Goal: Task Accomplishment & Management: Use online tool/utility

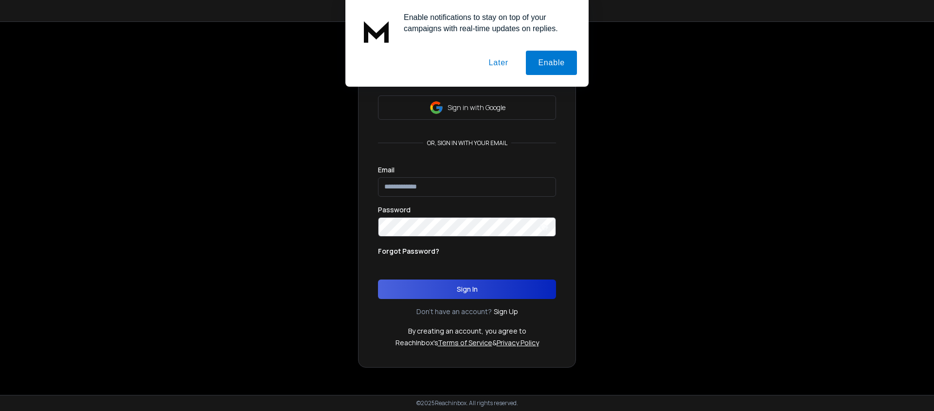
type input "**********"
click at [440, 297] on button "Sign In" at bounding box center [467, 288] width 178 height 19
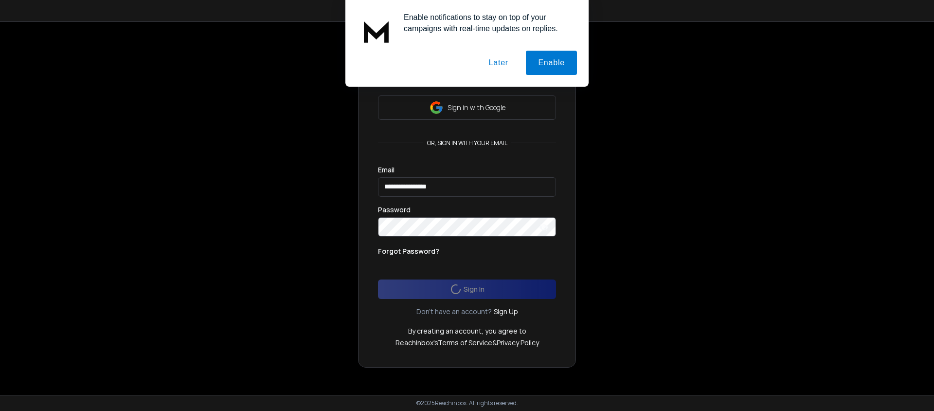
click at [497, 64] on button "Later" at bounding box center [498, 63] width 44 height 24
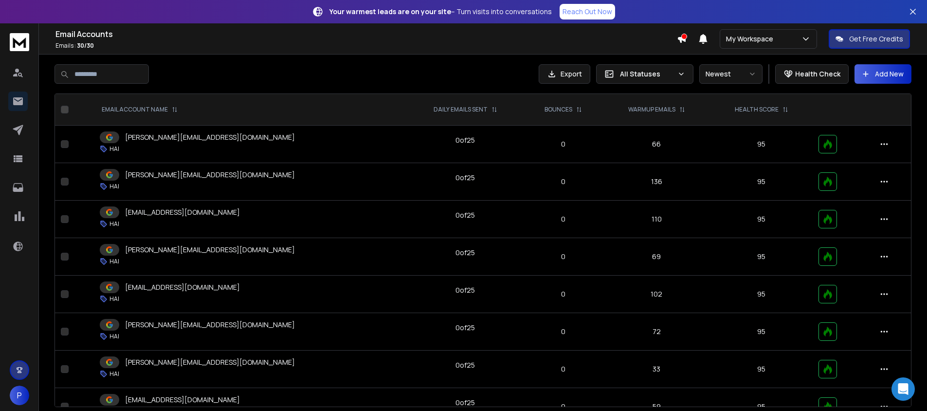
click at [275, 132] on div "[PERSON_NAME][EMAIL_ADDRESS][DOMAIN_NAME]" at bounding box center [250, 137] width 301 height 12
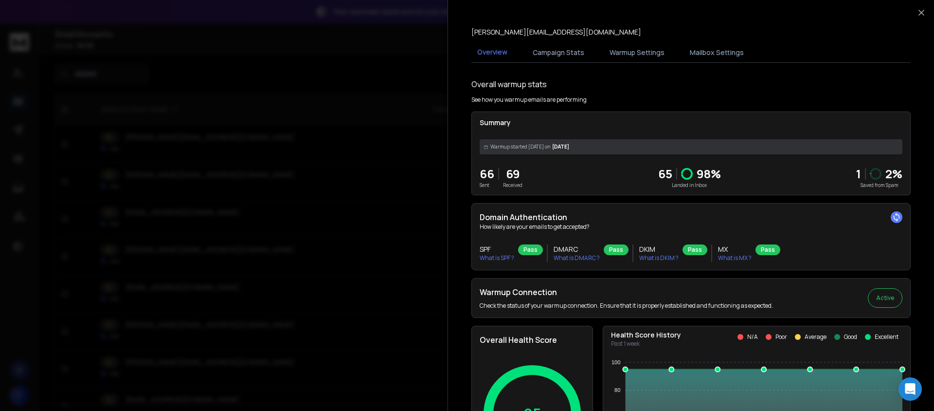
click at [737, 51] on button "Mailbox Settings" at bounding box center [717, 52] width 66 height 21
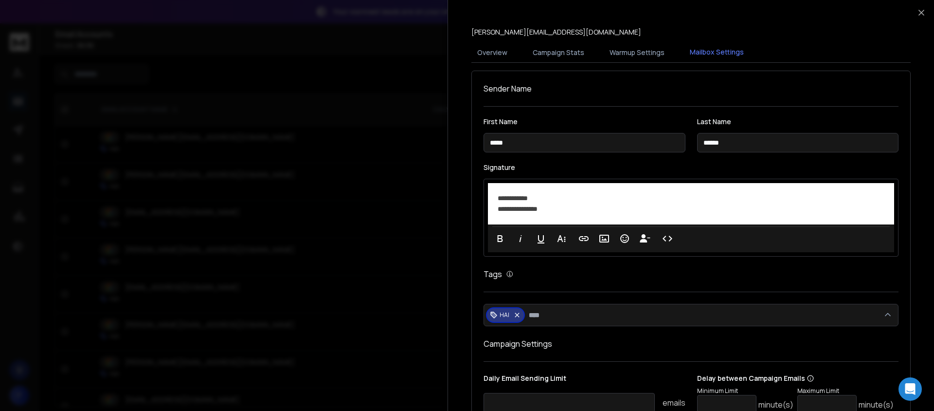
click at [623, 45] on button "Warmup Settings" at bounding box center [637, 52] width 67 height 21
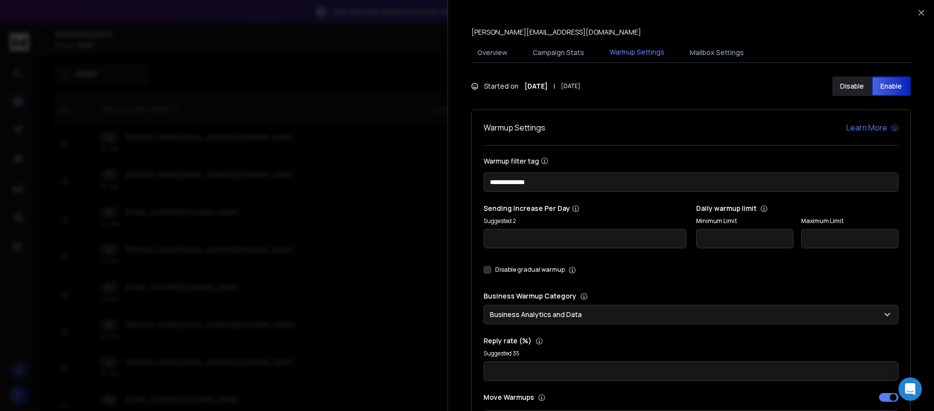
drag, startPoint x: 548, startPoint y: 49, endPoint x: 594, endPoint y: 61, distance: 47.8
click at [548, 49] on button "Campaign Stats" at bounding box center [558, 52] width 63 height 21
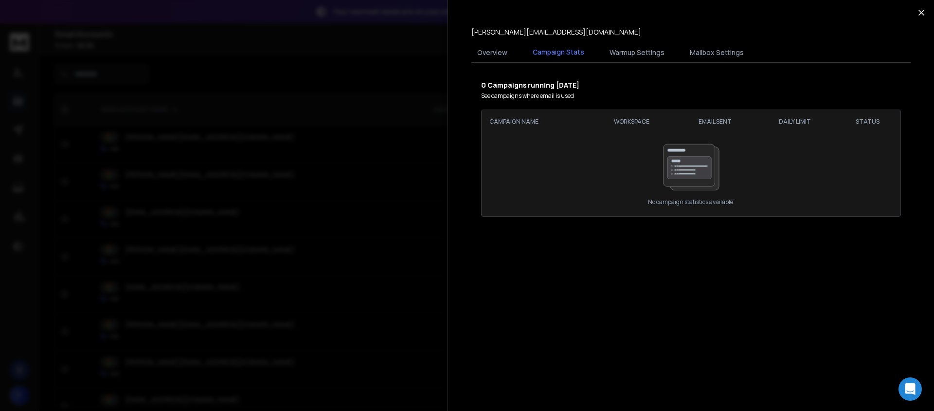
click at [919, 11] on icon "button" at bounding box center [921, 12] width 5 height 5
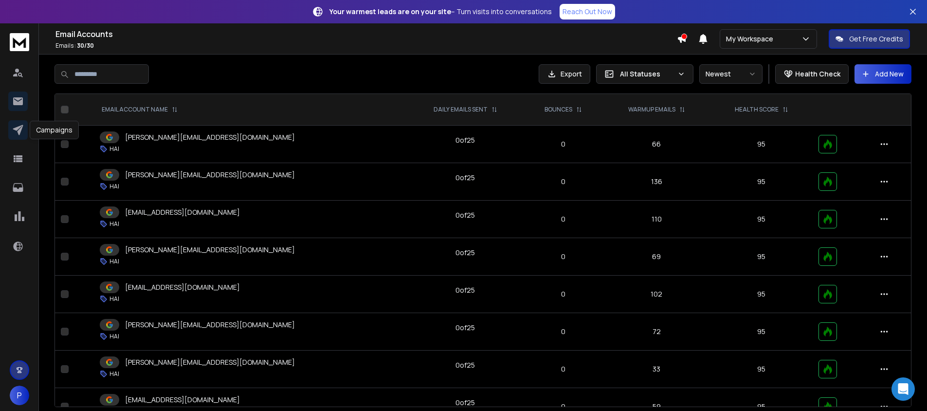
click at [24, 131] on link at bounding box center [17, 129] width 19 height 19
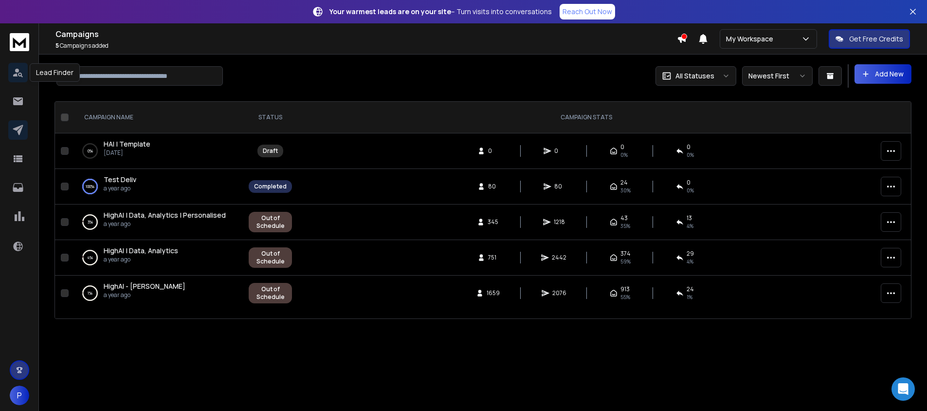
click at [21, 74] on icon at bounding box center [18, 73] width 12 height 12
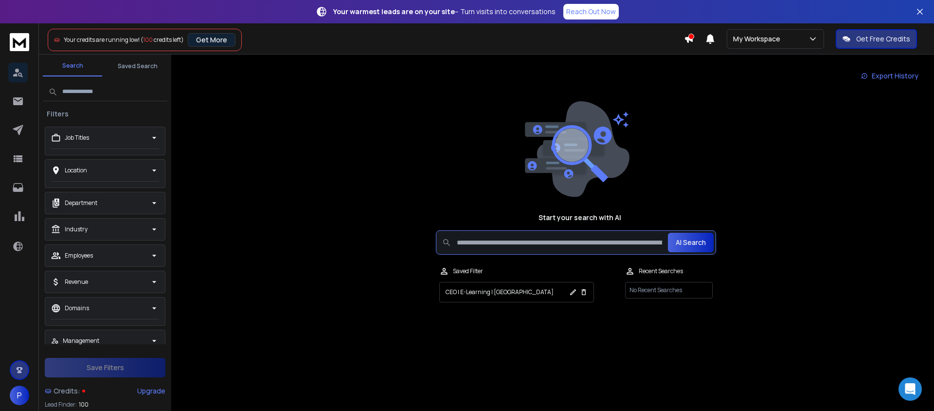
click at [224, 40] on button "Get More" at bounding box center [212, 40] width 48 height 14
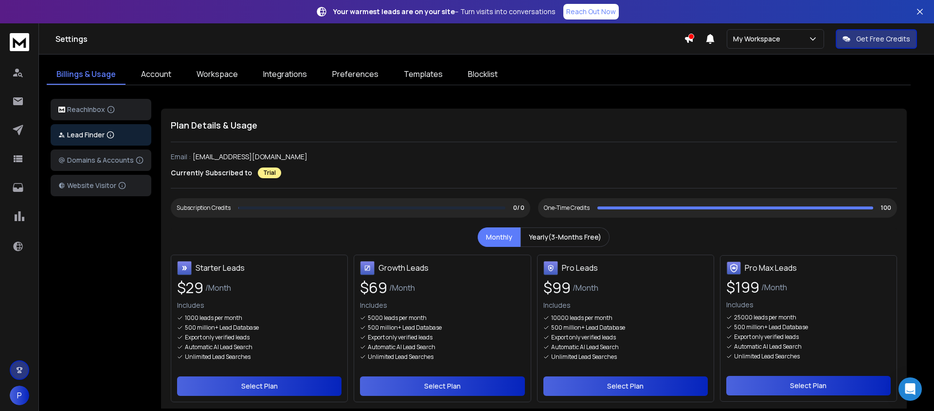
click at [92, 139] on button "Lead Finder" at bounding box center [101, 134] width 101 height 21
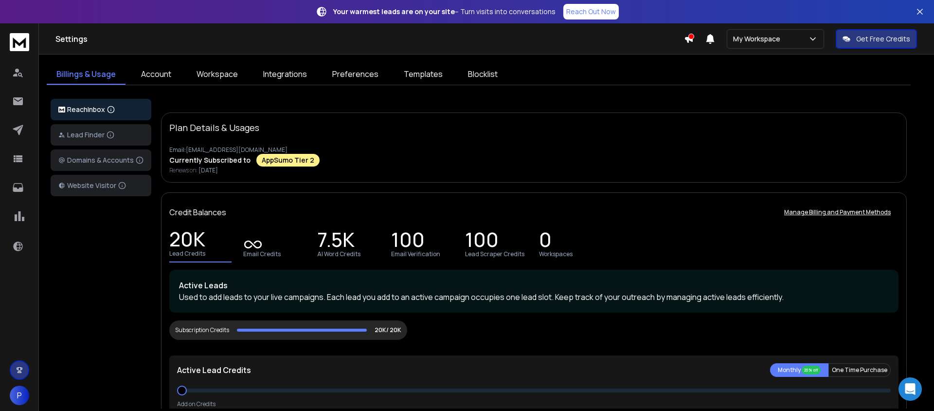
click at [86, 107] on button "ReachInbox" at bounding box center [101, 109] width 101 height 21
click at [104, 190] on button "Website Visitor" at bounding box center [101, 185] width 101 height 21
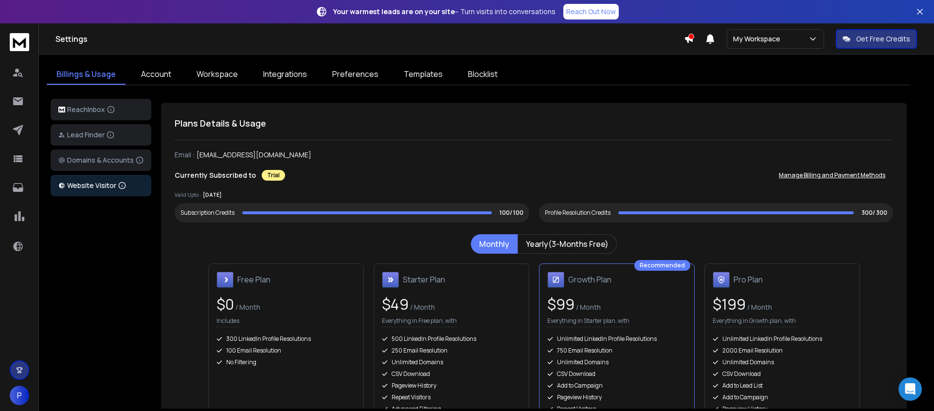
click at [384, 72] on div "Billings & Usage Account Workspace Integrations Preferences Templates Blocklist" at bounding box center [277, 74] width 461 height 20
click at [413, 72] on link "Templates" at bounding box center [423, 74] width 58 height 20
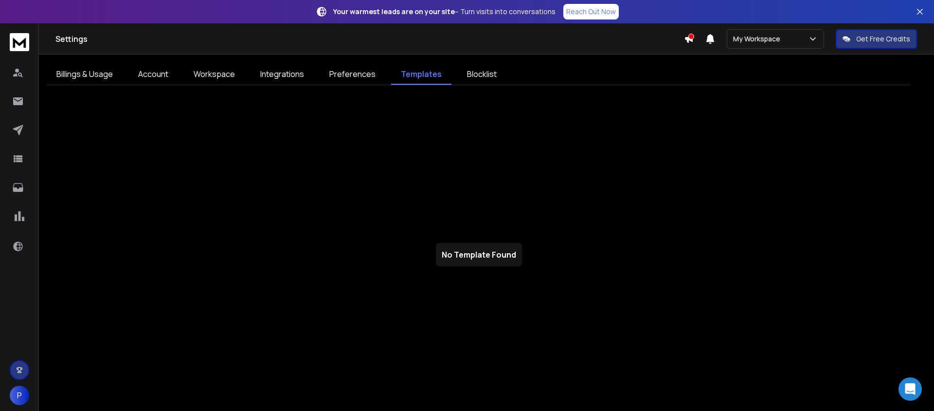
click at [496, 75] on link "Blocklist" at bounding box center [481, 74] width 49 height 20
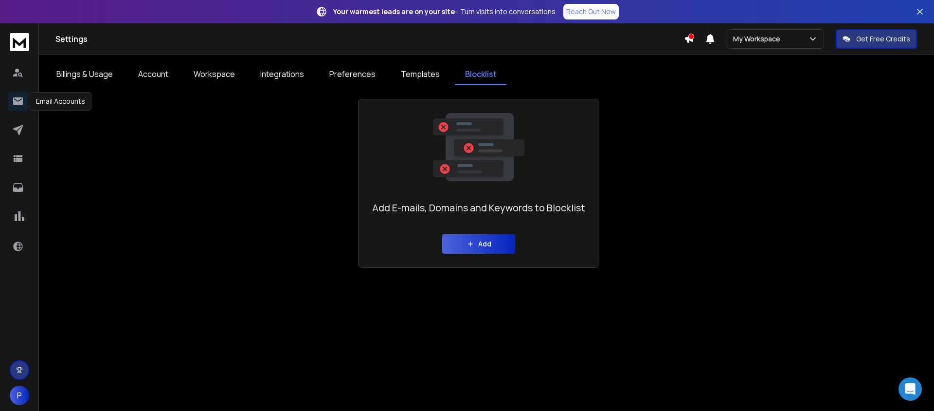
click at [24, 98] on link at bounding box center [17, 100] width 19 height 19
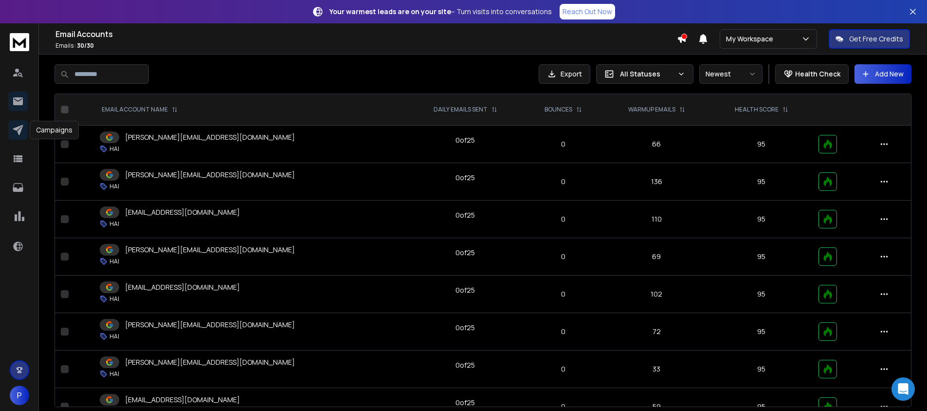
click at [20, 137] on link at bounding box center [17, 129] width 19 height 19
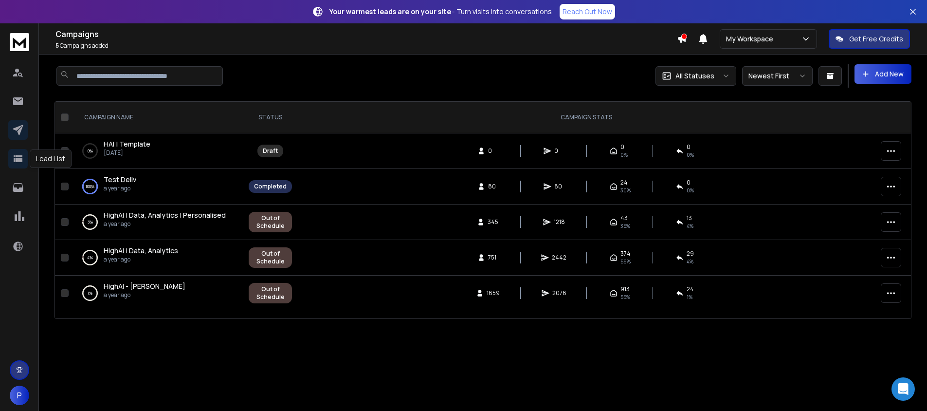
click at [21, 166] on link at bounding box center [17, 158] width 19 height 19
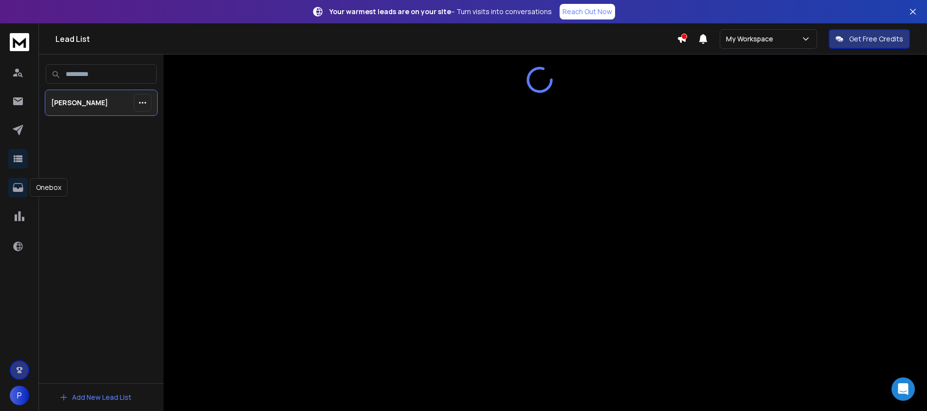
click at [21, 190] on icon at bounding box center [18, 187] width 10 height 9
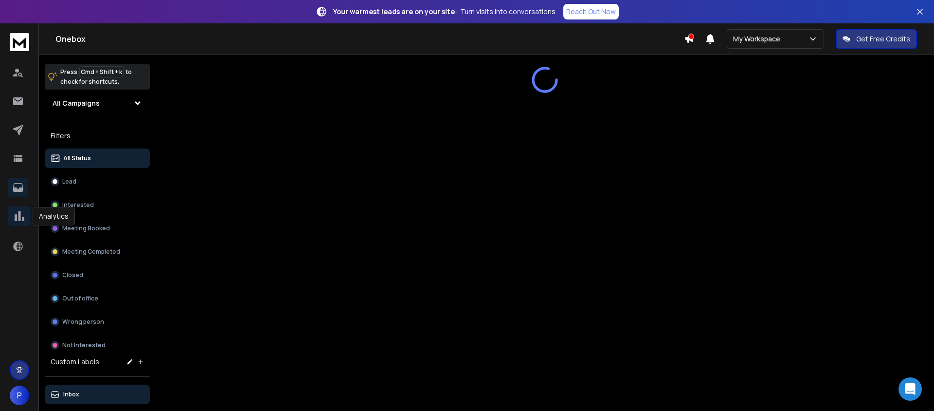
click at [18, 210] on icon at bounding box center [19, 216] width 15 height 15
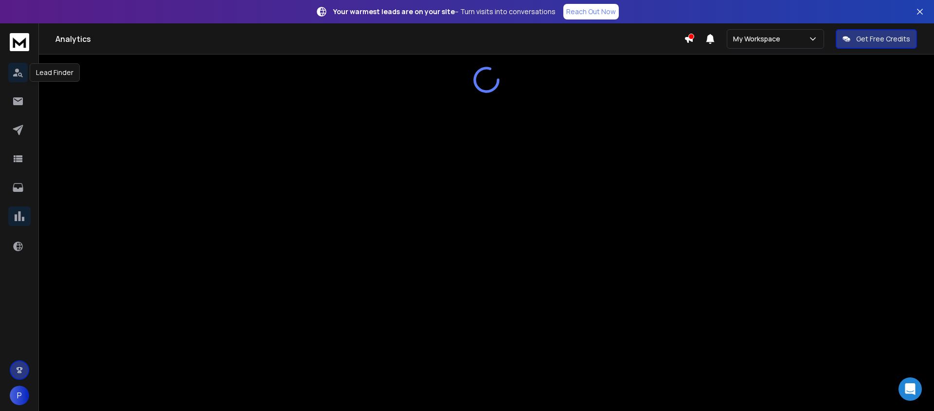
click at [17, 71] on circle at bounding box center [17, 71] width 4 height 4
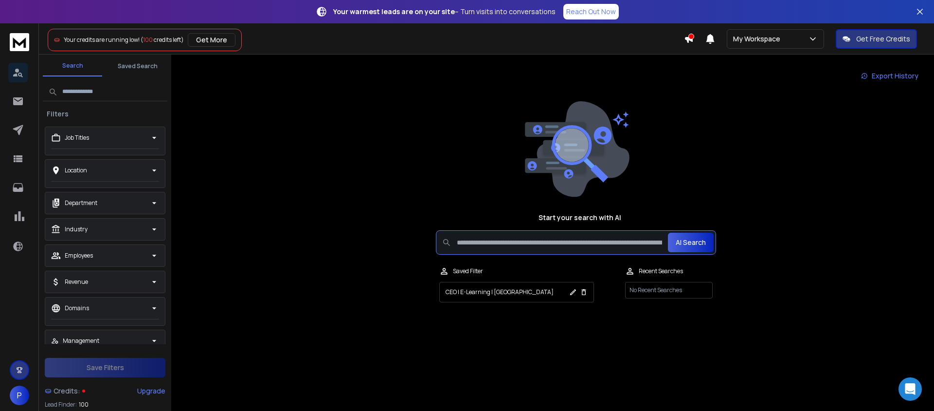
click at [86, 176] on div "Location" at bounding box center [105, 173] width 121 height 29
click at [114, 230] on div "Industry" at bounding box center [105, 229] width 108 height 10
click at [149, 228] on icon at bounding box center [154, 229] width 10 height 10
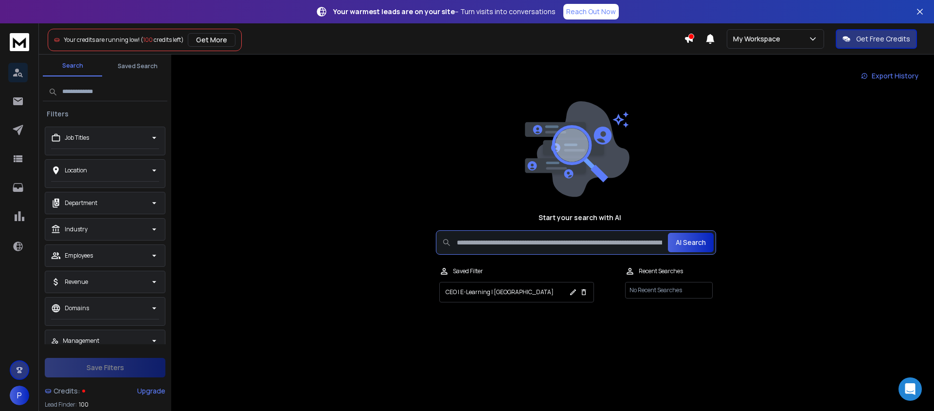
click at [140, 170] on div "Location" at bounding box center [105, 170] width 108 height 10
click at [89, 188] on input at bounding box center [105, 184] width 108 height 19
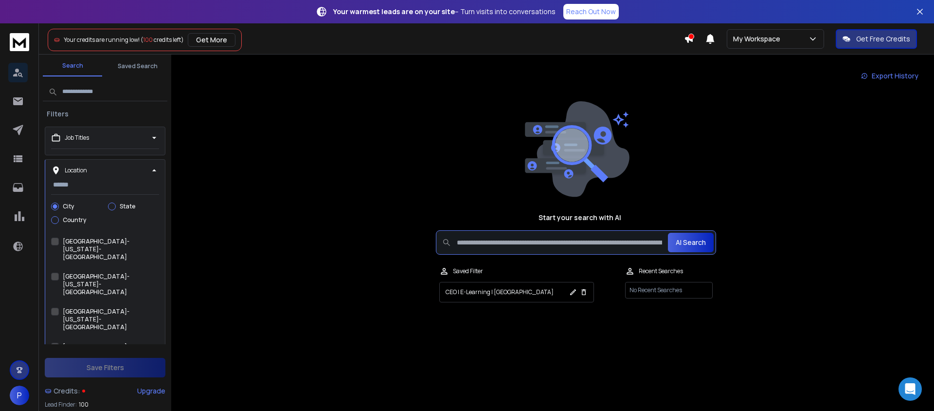
type input "******"
click at [66, 221] on label "Country" at bounding box center [74, 220] width 23 height 8
click at [59, 221] on button "Country" at bounding box center [55, 220] width 8 height 8
click at [76, 237] on label "Poland" at bounding box center [95, 241] width 64 height 8
click at [59, 237] on button "Poland" at bounding box center [55, 241] width 8 height 8
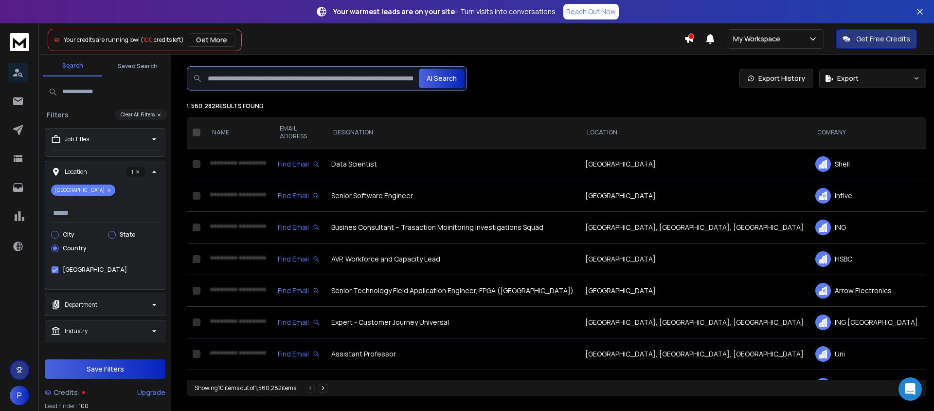
click at [166, 96] on div "Filters Clear All Filters Job Titles Location 1 Poland ****** City State Countr…" at bounding box center [105, 217] width 132 height 275
click at [149, 167] on icon at bounding box center [154, 172] width 10 height 10
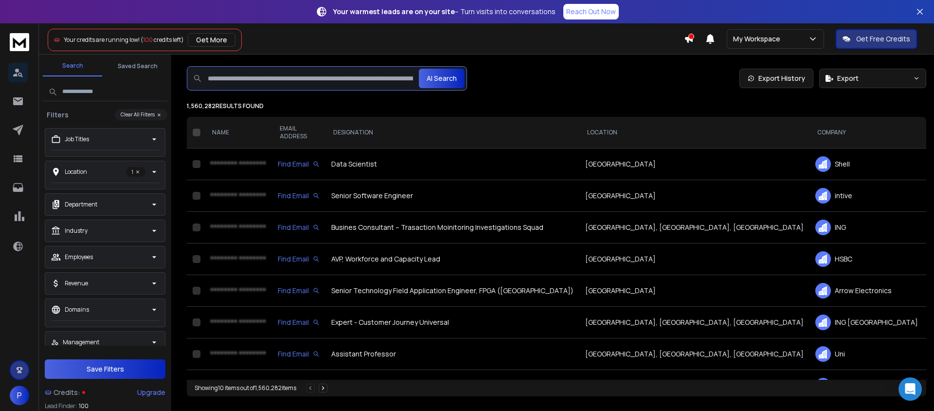
click at [109, 140] on div "Job Titles" at bounding box center [105, 139] width 108 height 10
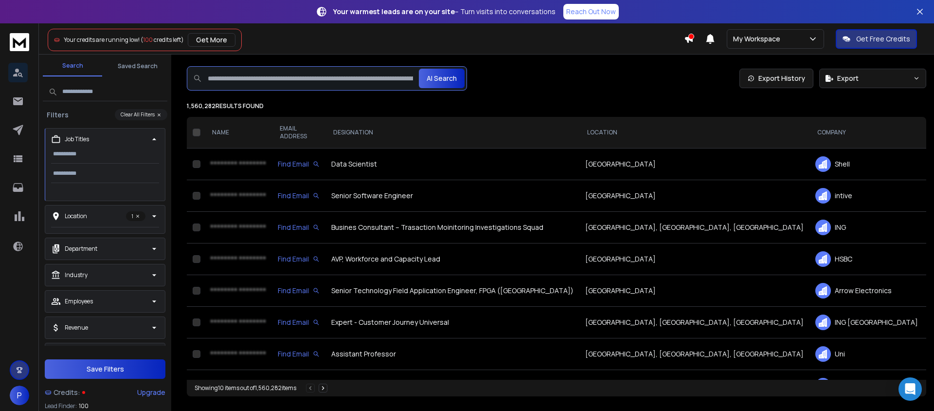
click at [149, 138] on icon at bounding box center [154, 139] width 10 height 10
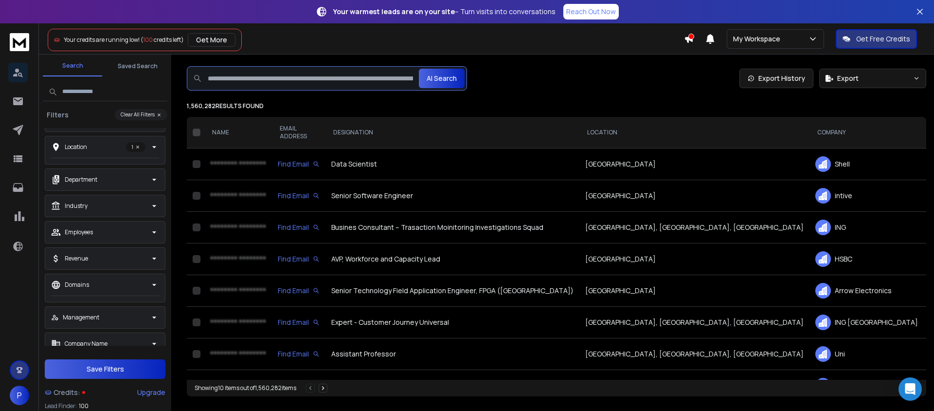
scroll to position [19, 0]
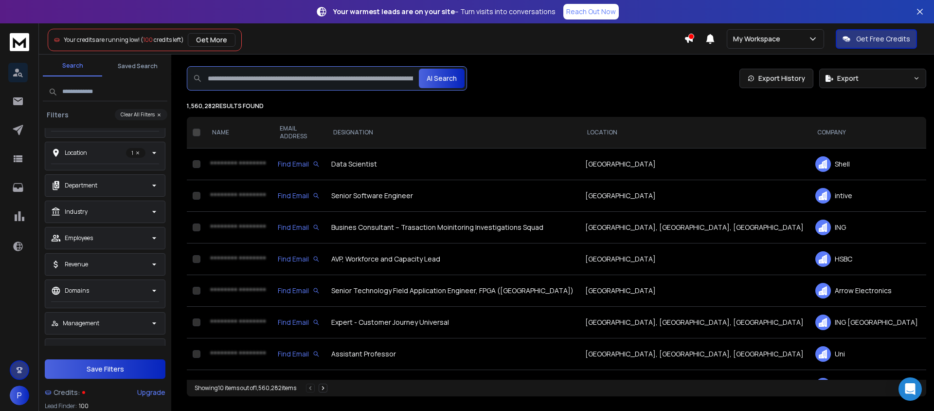
click at [136, 152] on icon at bounding box center [137, 152] width 3 height 3
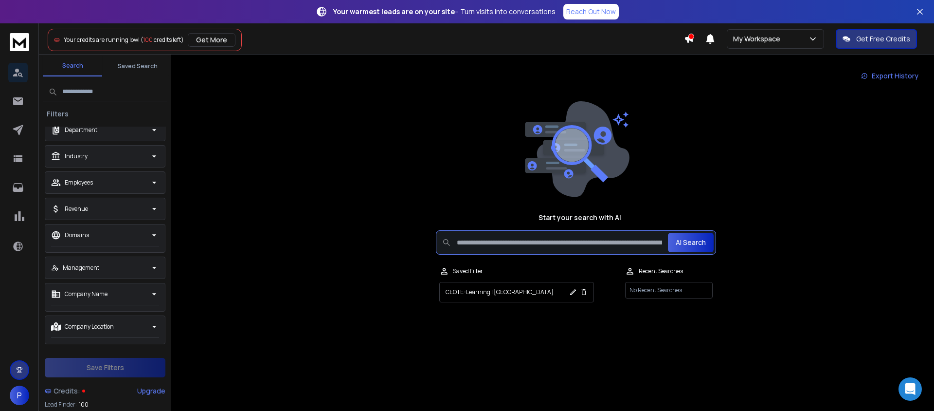
click at [127, 323] on div "Company Location" at bounding box center [105, 327] width 108 height 10
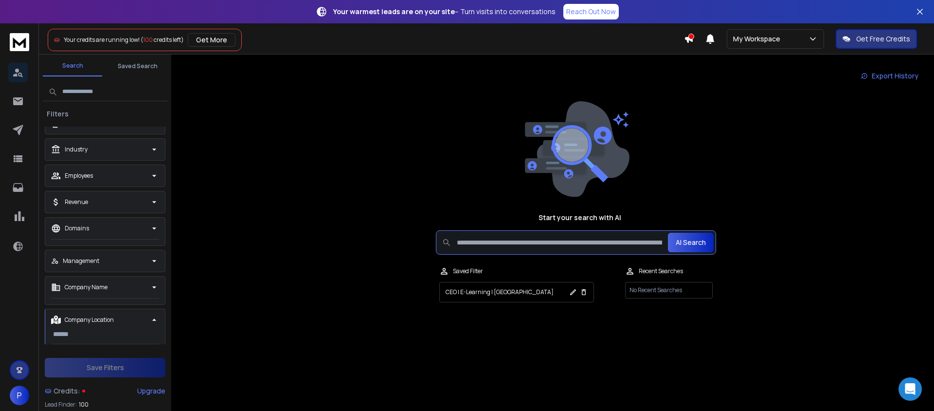
scroll to position [127, 0]
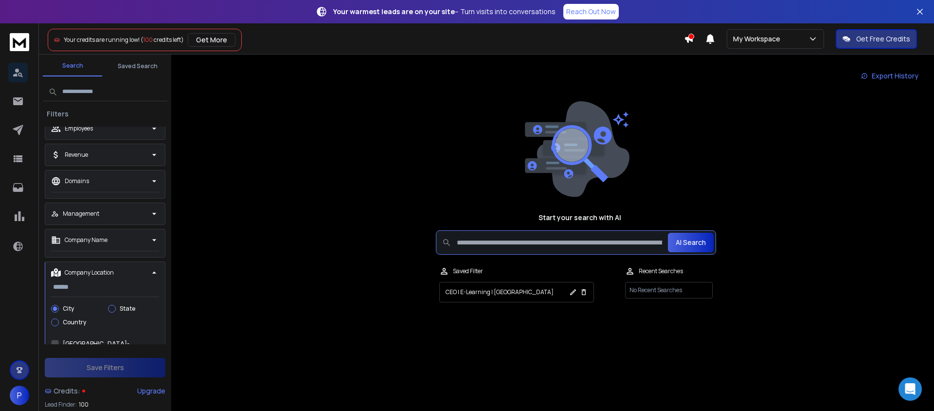
type input "******"
click at [80, 320] on label "Country" at bounding box center [74, 322] width 23 height 8
click at [59, 320] on button "Country" at bounding box center [55, 322] width 8 height 8
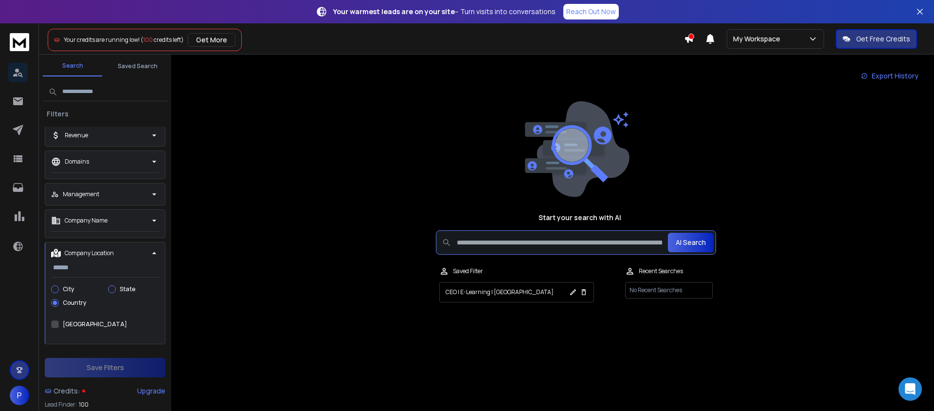
click at [80, 320] on label "Poland" at bounding box center [95, 324] width 64 height 8
click at [59, 320] on button "Poland" at bounding box center [55, 324] width 8 height 8
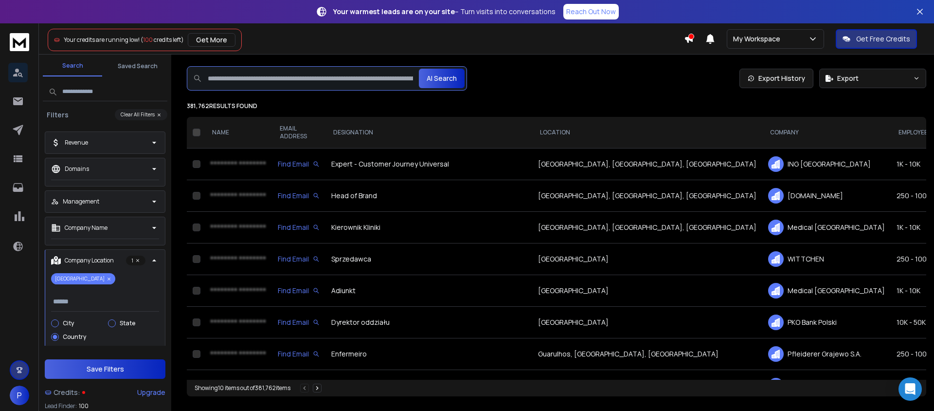
click at [152, 260] on icon at bounding box center [154, 260] width 4 height 2
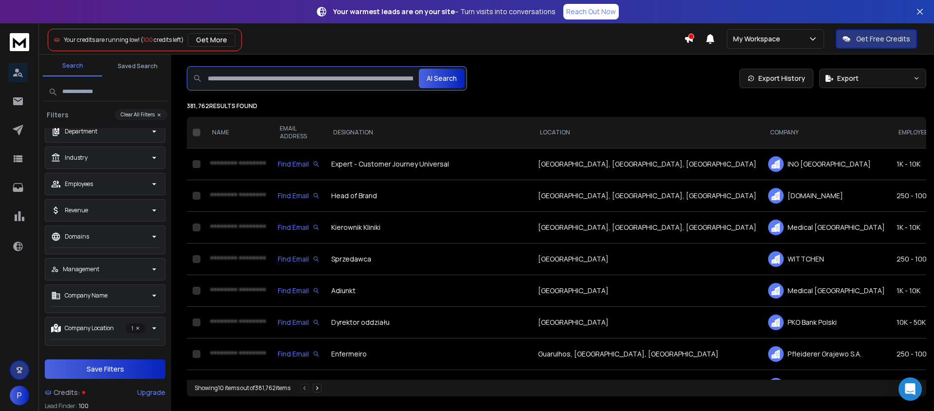
click at [143, 260] on div "Management" at bounding box center [105, 269] width 121 height 22
click at [149, 265] on icon at bounding box center [154, 269] width 10 height 10
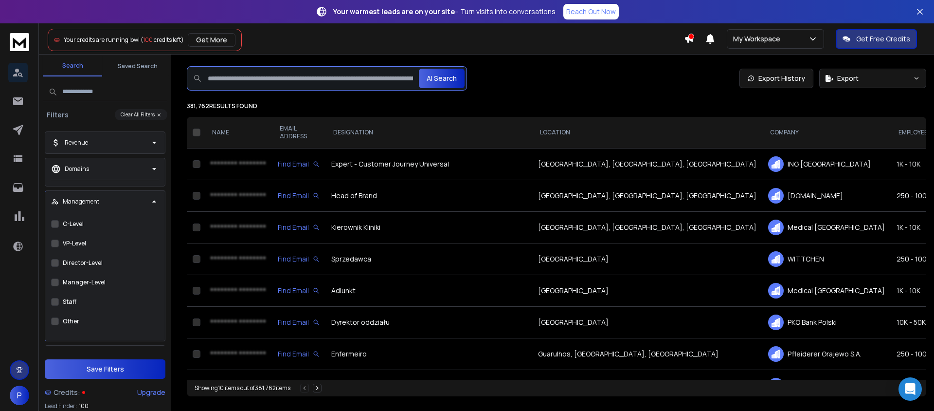
click at [89, 224] on div "C-Level" at bounding box center [105, 224] width 108 height 8
click at [60, 223] on div "C-Level" at bounding box center [105, 224] width 108 height 8
click at [56, 224] on button "C-Level" at bounding box center [55, 224] width 8 height 8
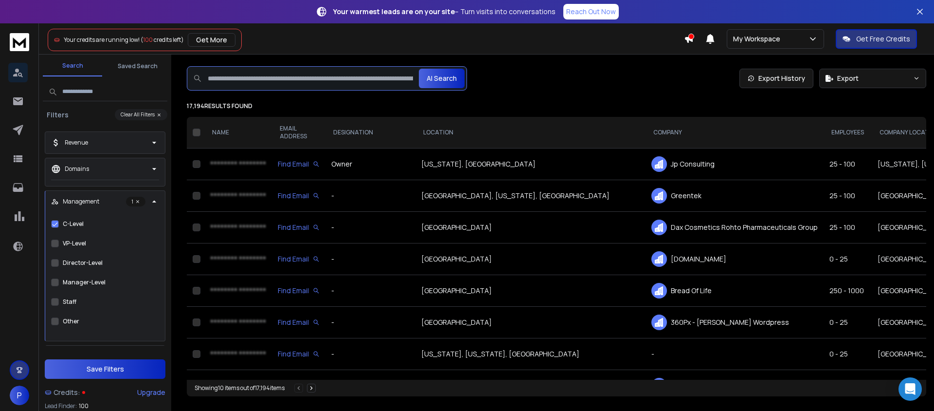
click at [55, 251] on div "VP-Level" at bounding box center [105, 243] width 108 height 19
click at [55, 246] on button "VP-Level" at bounding box center [55, 243] width 8 height 8
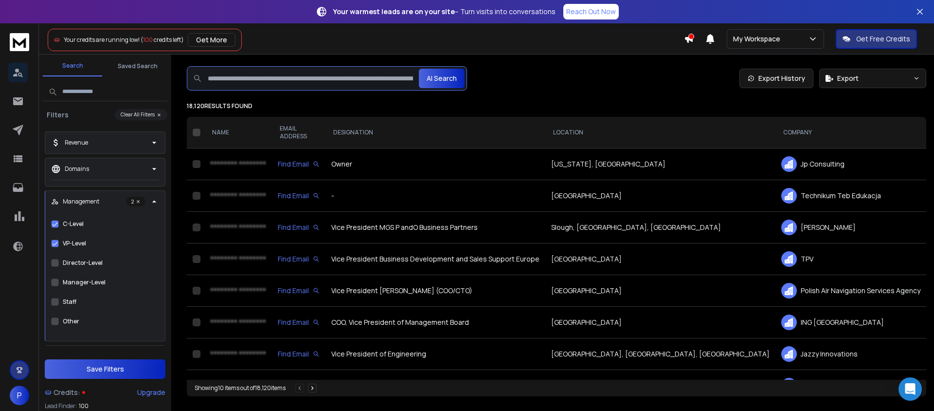
click at [55, 259] on button "Director-Level" at bounding box center [55, 263] width 8 height 8
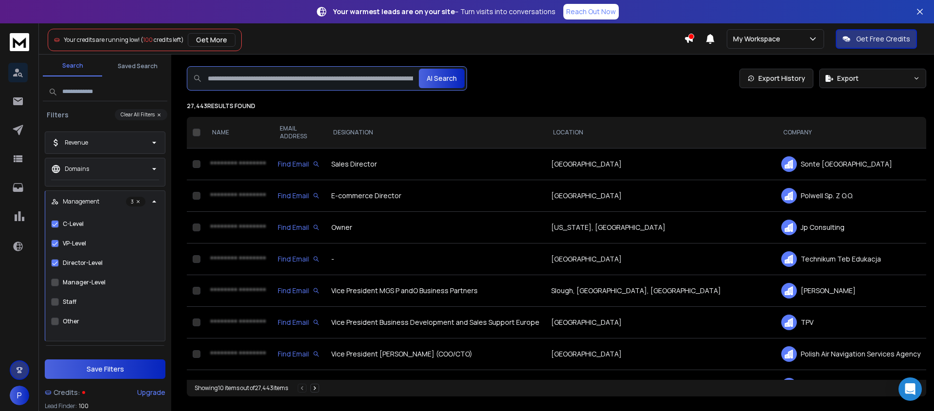
click at [56, 281] on button "Manager-Level" at bounding box center [55, 282] width 8 height 8
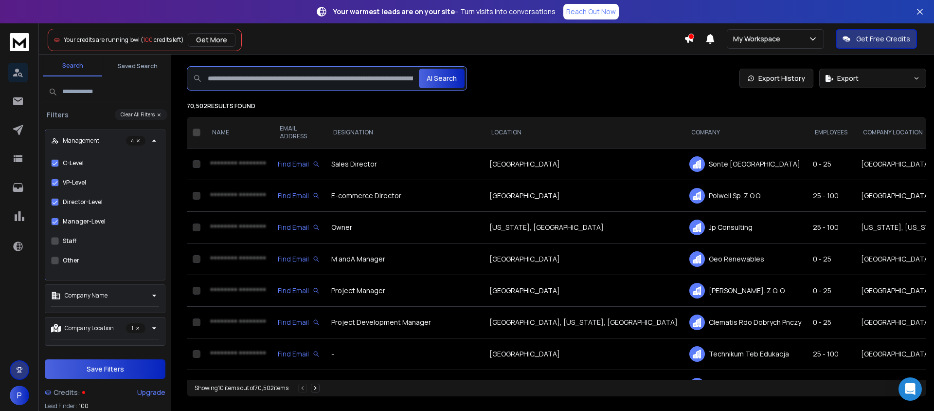
scroll to position [46, 0]
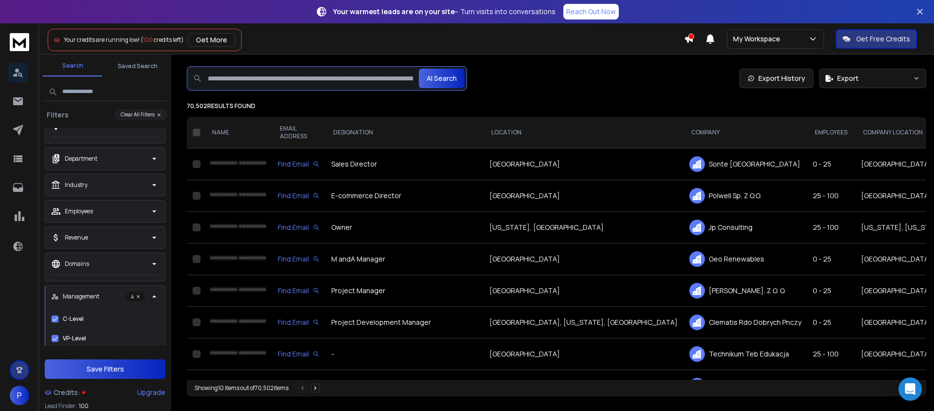
click at [149, 295] on icon at bounding box center [154, 296] width 10 height 10
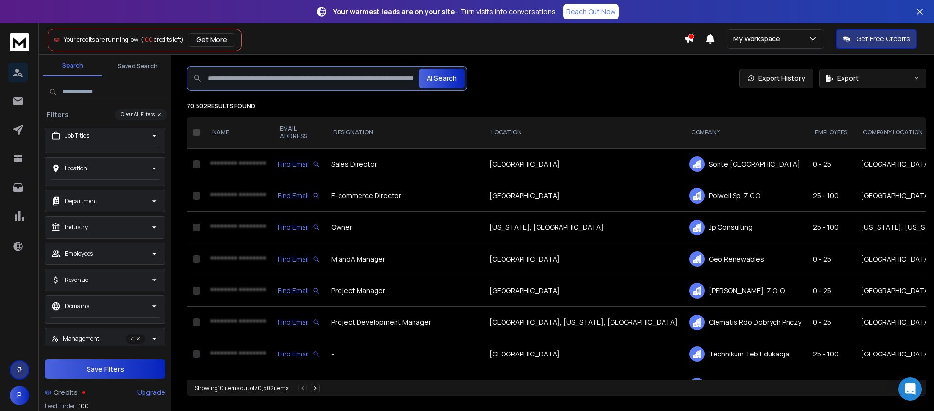
scroll to position [0, 0]
click at [147, 236] on div "Industry" at bounding box center [105, 230] width 121 height 22
click at [152, 230] on icon at bounding box center [154, 231] width 4 height 2
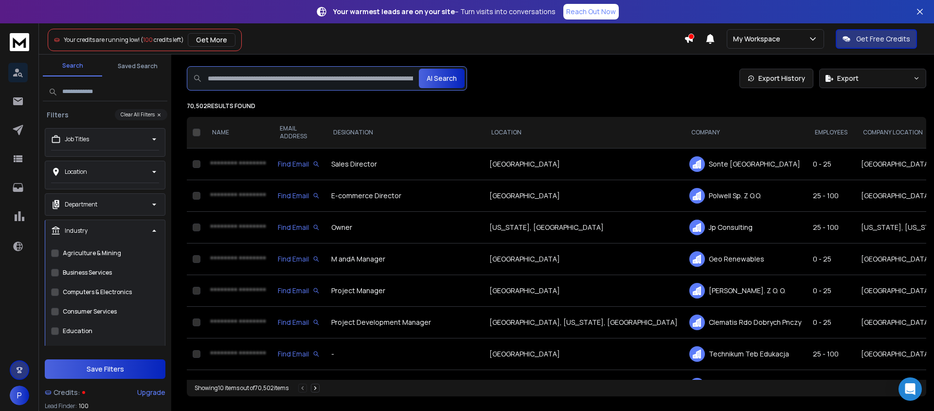
click at [151, 226] on icon at bounding box center [154, 231] width 10 height 10
click at [139, 232] on div "Industry" at bounding box center [105, 231] width 108 height 10
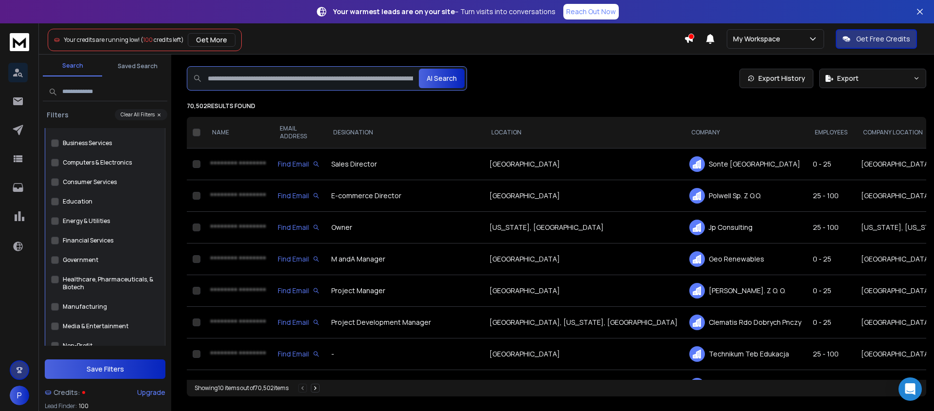
scroll to position [7, 0]
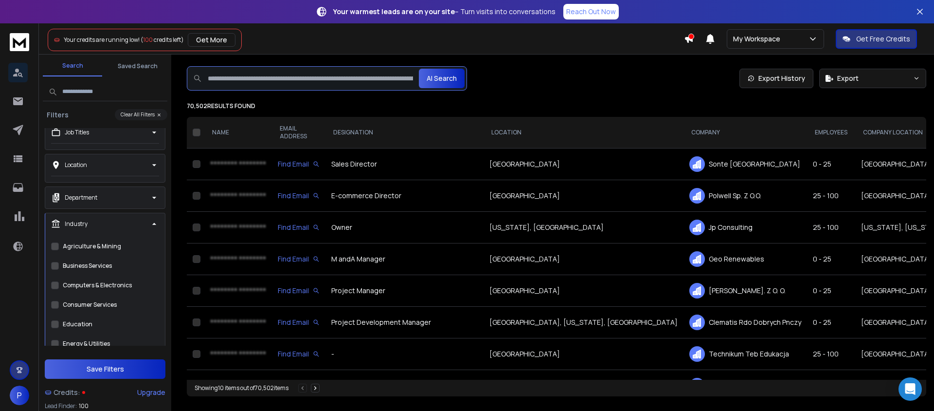
click at [152, 221] on icon at bounding box center [154, 224] width 10 height 10
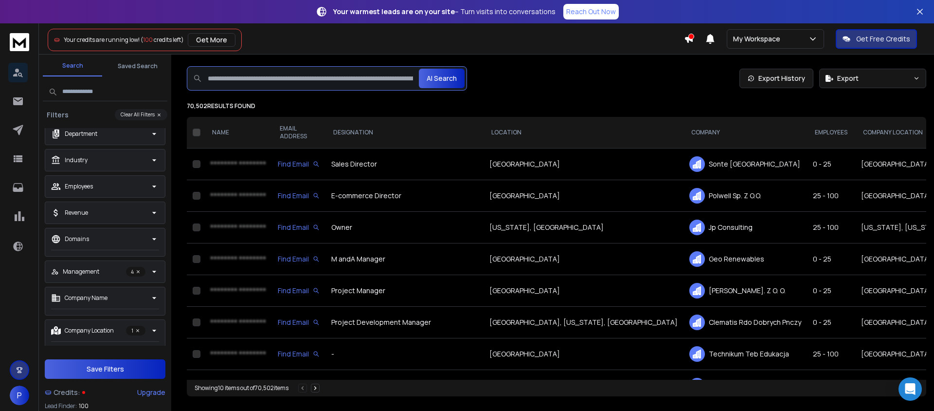
scroll to position [73, 0]
click at [96, 370] on button "Save Filters" at bounding box center [105, 368] width 121 height 19
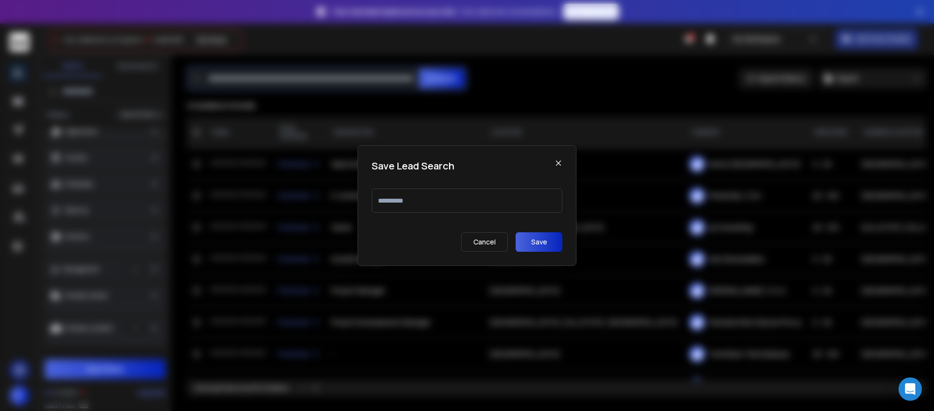
click at [450, 204] on input at bounding box center [467, 200] width 191 height 24
type input "*******"
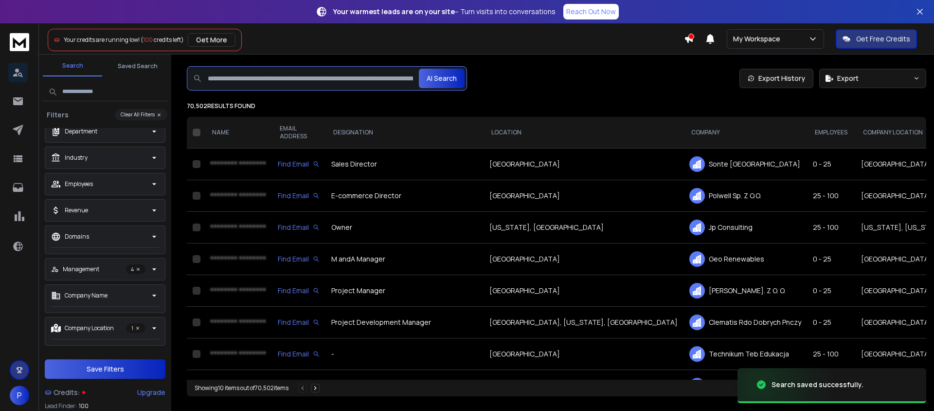
scroll to position [0, 0]
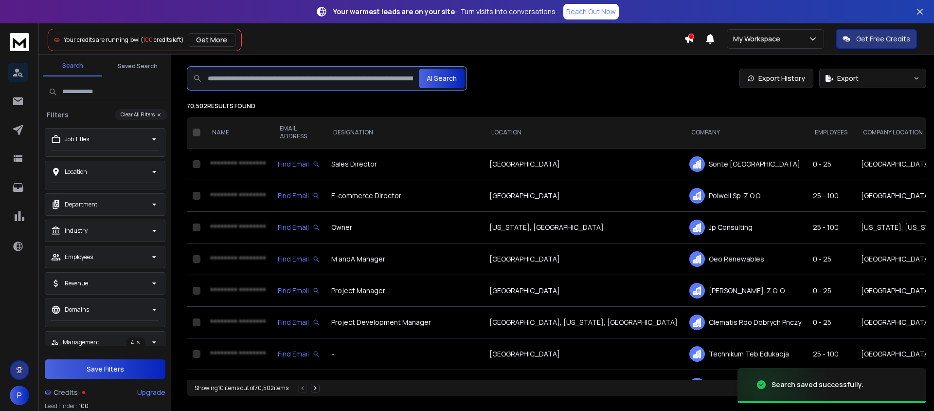
click at [251, 74] on textarea at bounding box center [310, 78] width 205 height 19
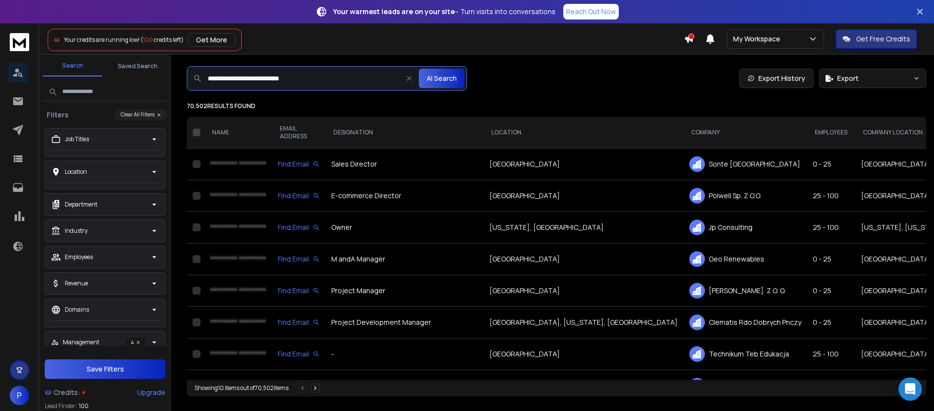
type textarea "**********"
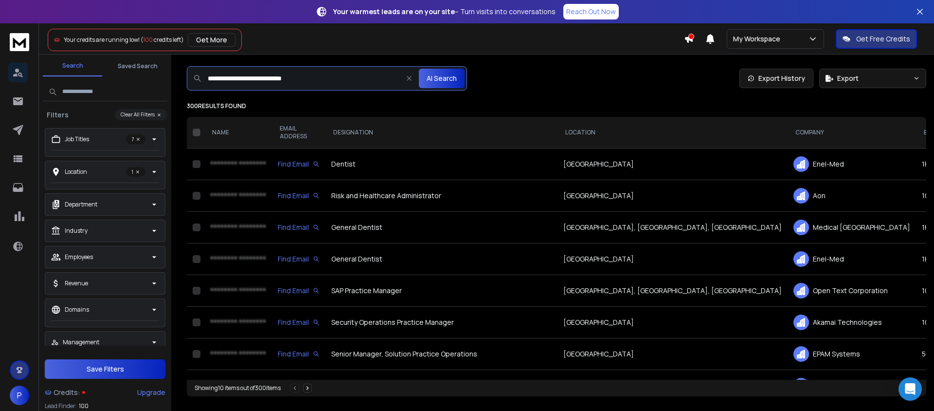
click at [98, 140] on div "Job Titles 7" at bounding box center [105, 139] width 108 height 10
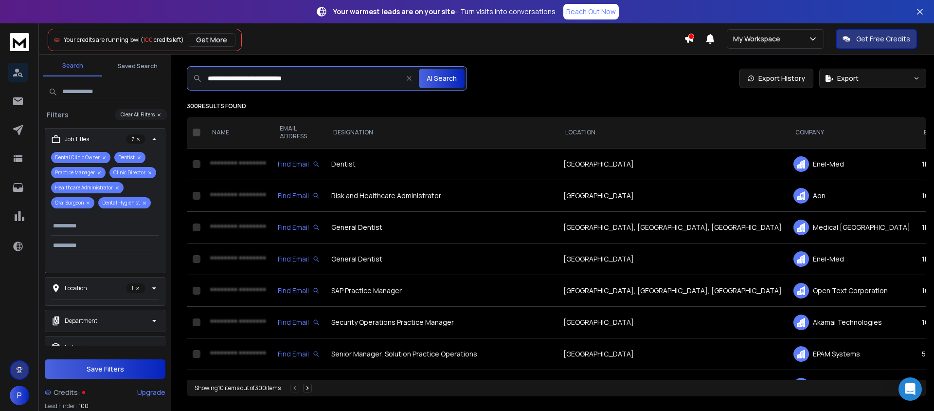
click at [98, 140] on div "Job Titles 7" at bounding box center [105, 139] width 108 height 10
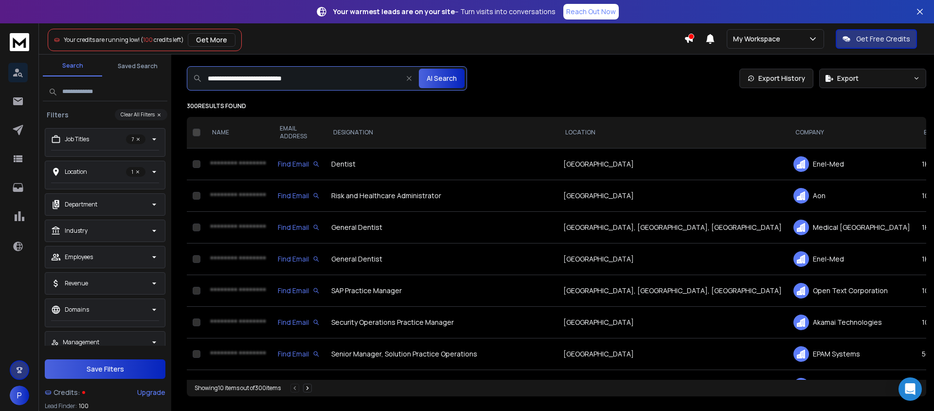
scroll to position [73, 0]
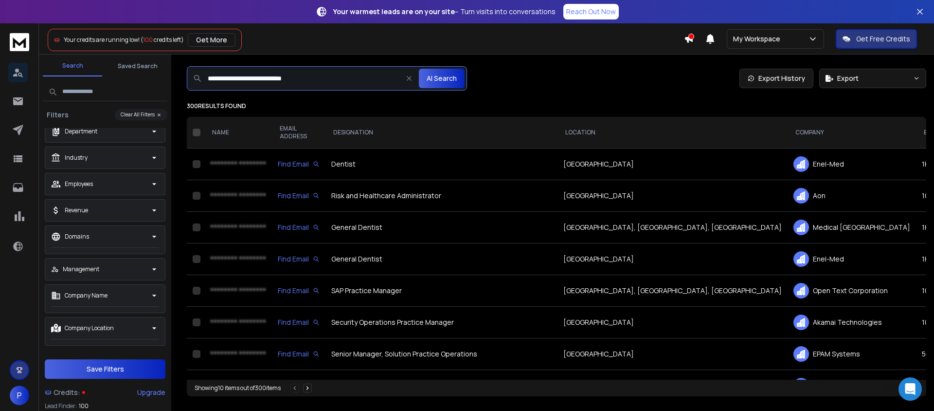
click at [153, 238] on icon at bounding box center [154, 237] width 10 height 10
click at [152, 236] on icon at bounding box center [154, 236] width 4 height 2
click at [143, 204] on div "Revenue" at bounding box center [105, 210] width 121 height 22
click at [149, 205] on icon at bounding box center [154, 210] width 10 height 10
click at [149, 210] on icon at bounding box center [154, 210] width 10 height 10
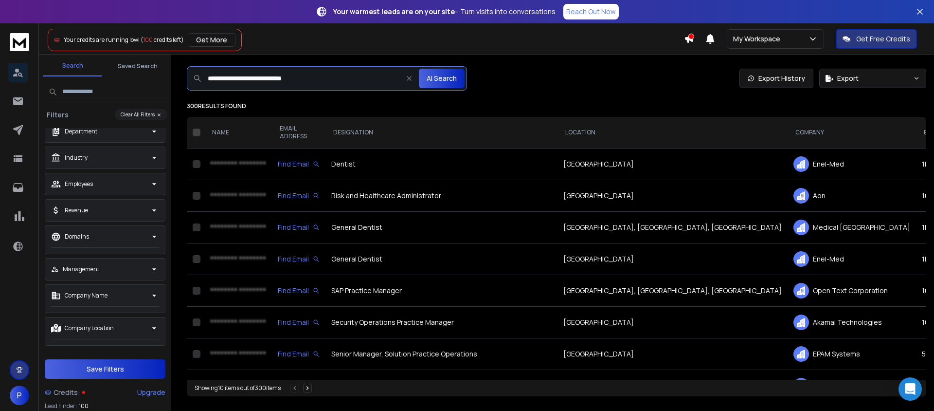
click at [149, 180] on icon at bounding box center [154, 184] width 10 height 10
click at [149, 182] on icon at bounding box center [154, 184] width 10 height 10
click at [149, 155] on icon at bounding box center [154, 158] width 10 height 10
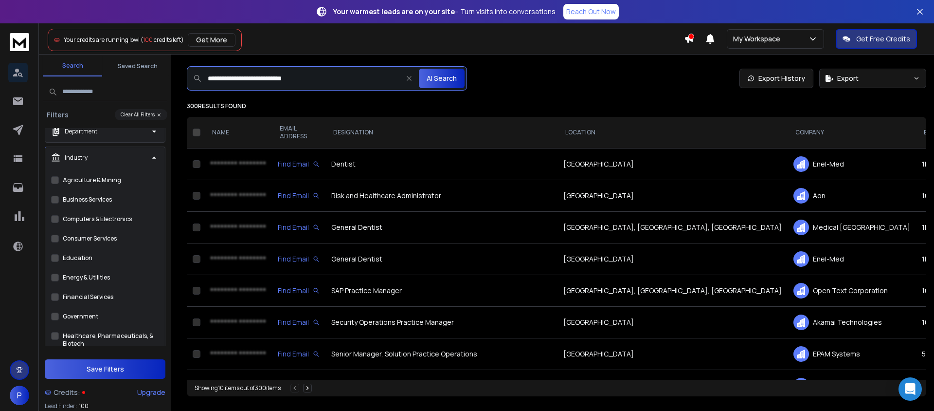
click at [149, 155] on icon at bounding box center [154, 158] width 10 height 10
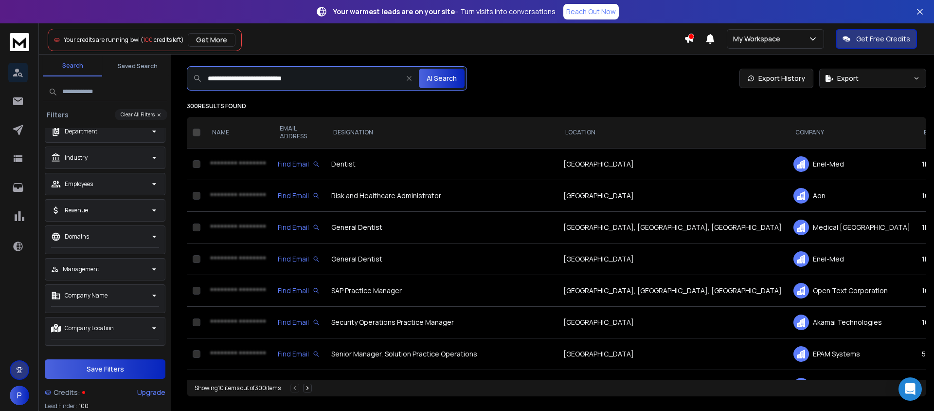
scroll to position [0, 0]
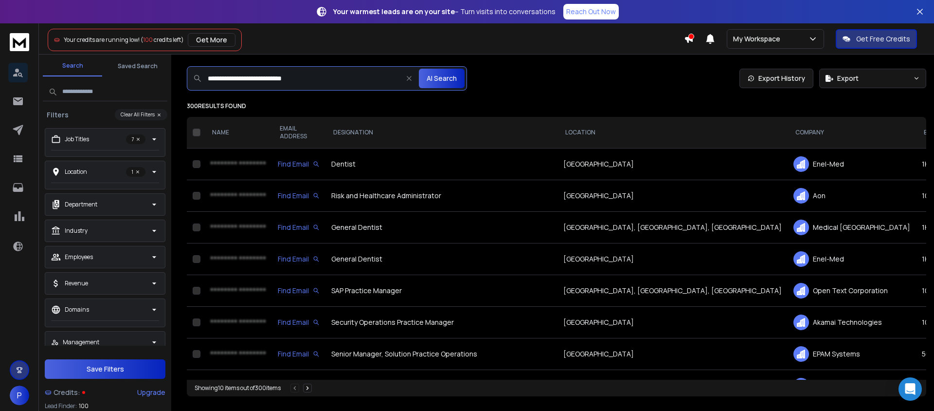
click at [145, 70] on button "Saved Search" at bounding box center [137, 65] width 59 height 19
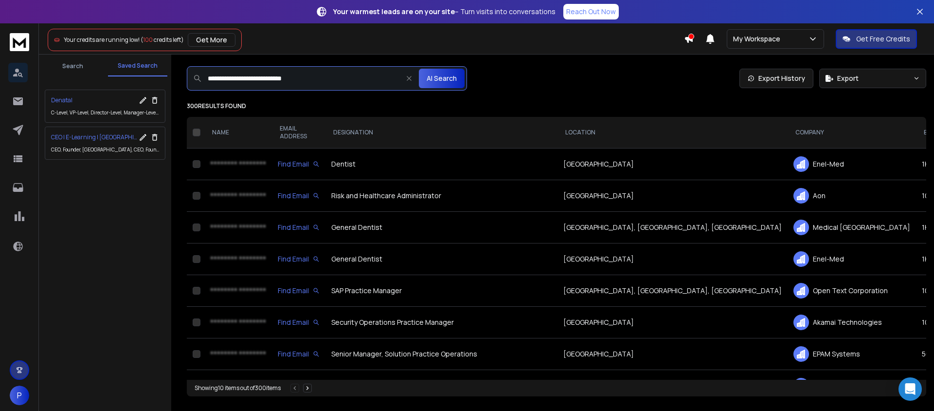
click at [85, 67] on button "Search" at bounding box center [72, 65] width 59 height 19
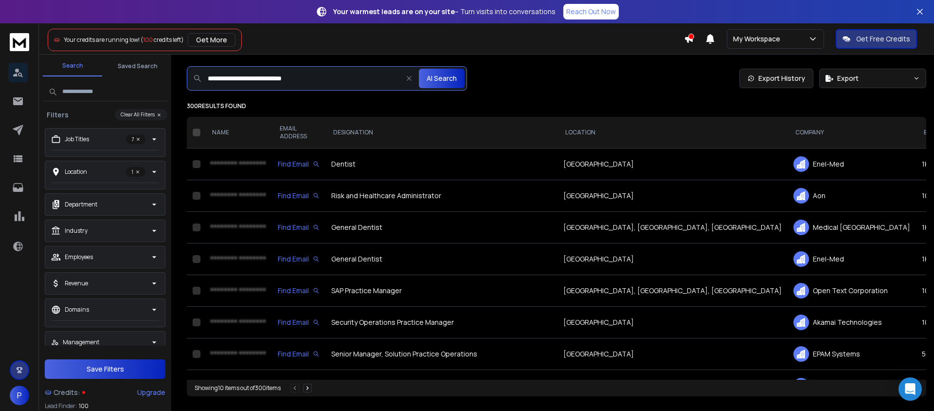
click at [124, 227] on div "Industry" at bounding box center [105, 231] width 108 height 10
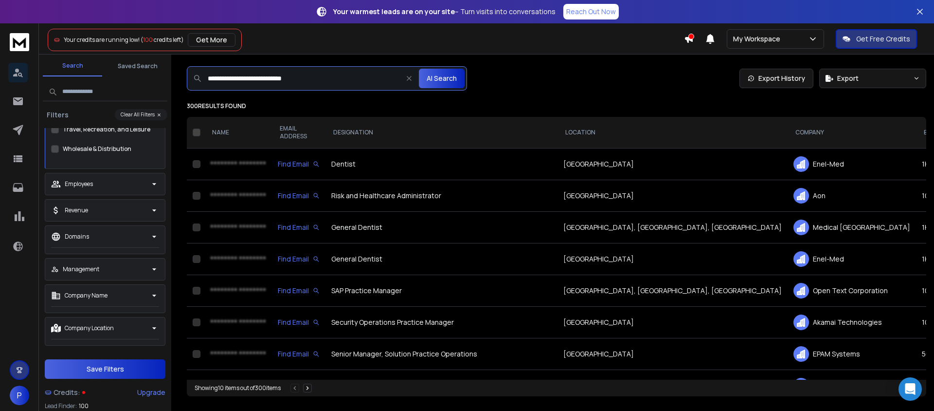
scroll to position [5, 0]
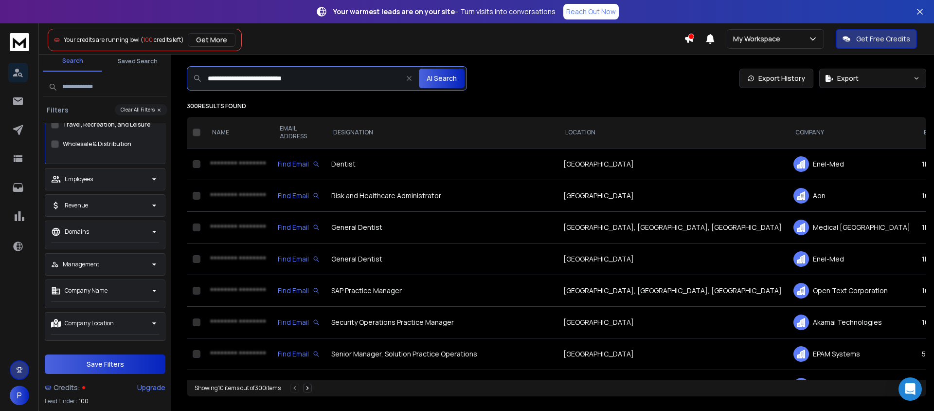
click at [130, 291] on div "Company Name" at bounding box center [105, 291] width 108 height 10
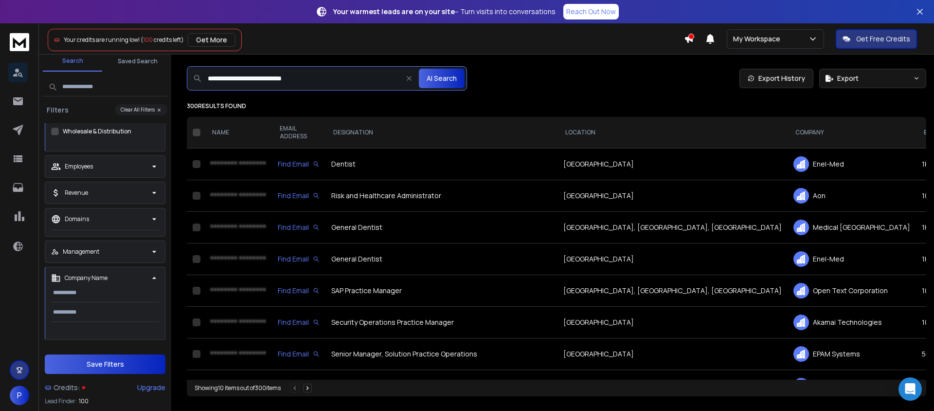
click at [130, 277] on div "Company Name" at bounding box center [105, 278] width 108 height 10
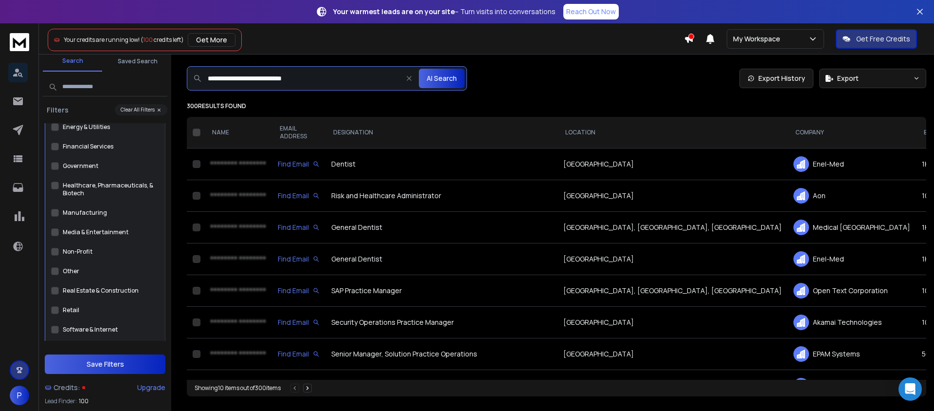
scroll to position [16, 0]
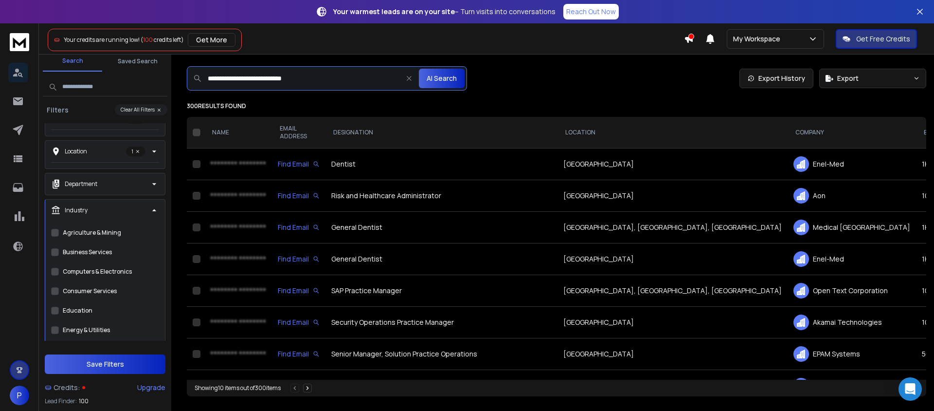
click at [135, 205] on div "Industry" at bounding box center [105, 210] width 108 height 10
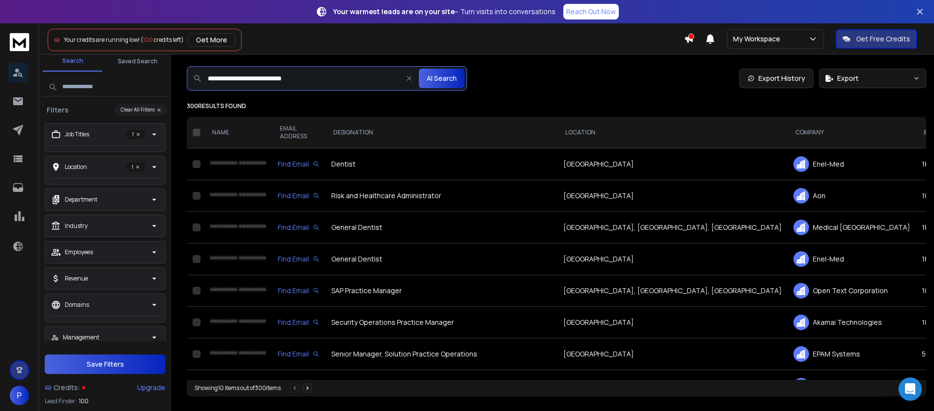
click at [920, 11] on icon at bounding box center [920, 12] width 6 height 6
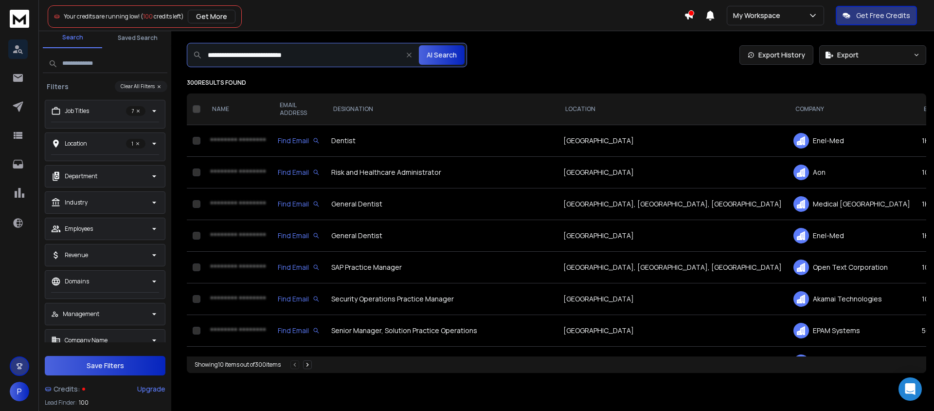
click at [896, 12] on p "Get Free Credits" at bounding box center [883, 16] width 54 height 10
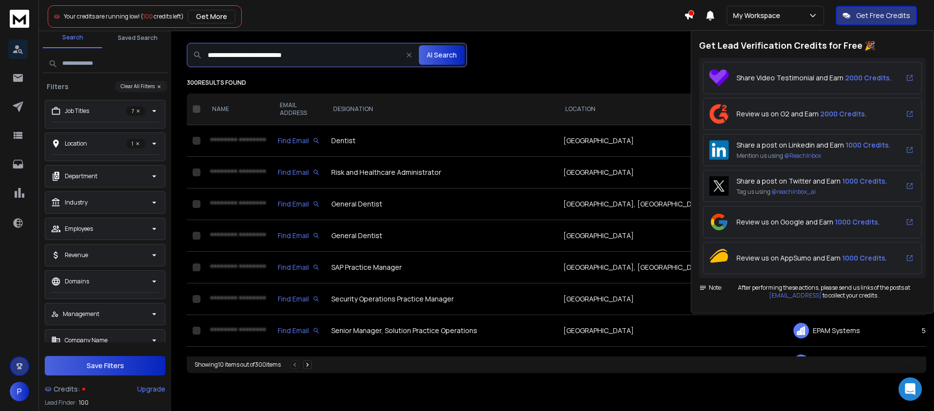
click at [600, 75] on div "**********" at bounding box center [556, 228] width 739 height 371
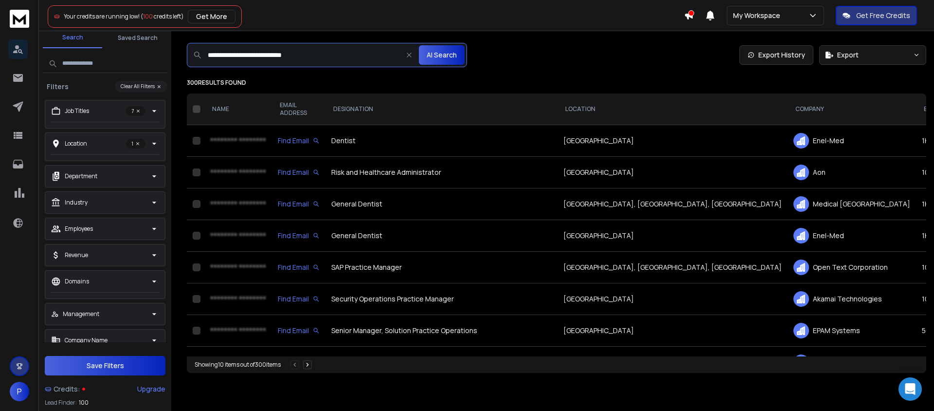
click at [697, 16] on div "My Workspace Get Free Credits" at bounding box center [800, 15] width 233 height 19
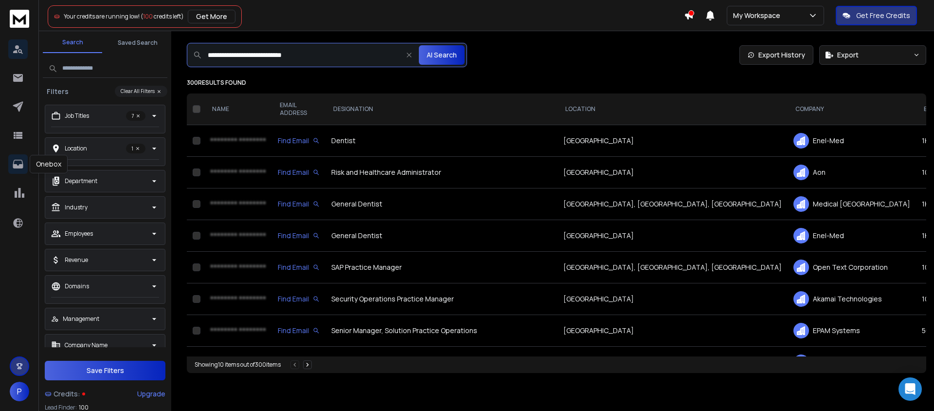
click at [14, 161] on icon at bounding box center [18, 164] width 12 height 12
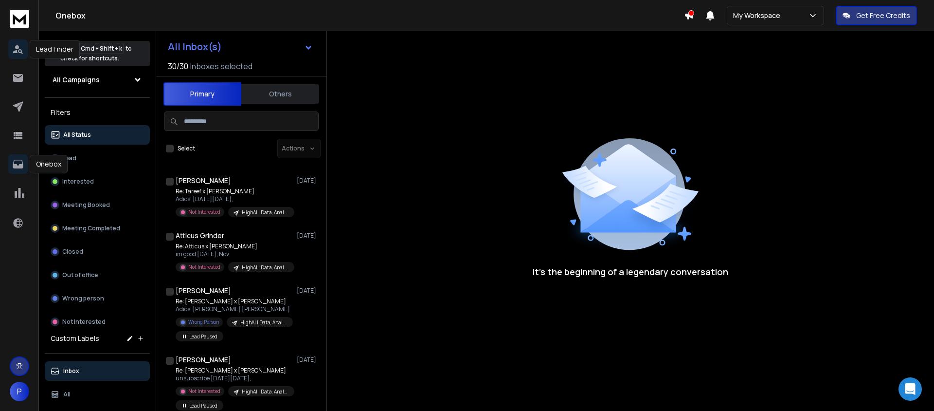
click at [21, 51] on icon at bounding box center [18, 51] width 10 height 5
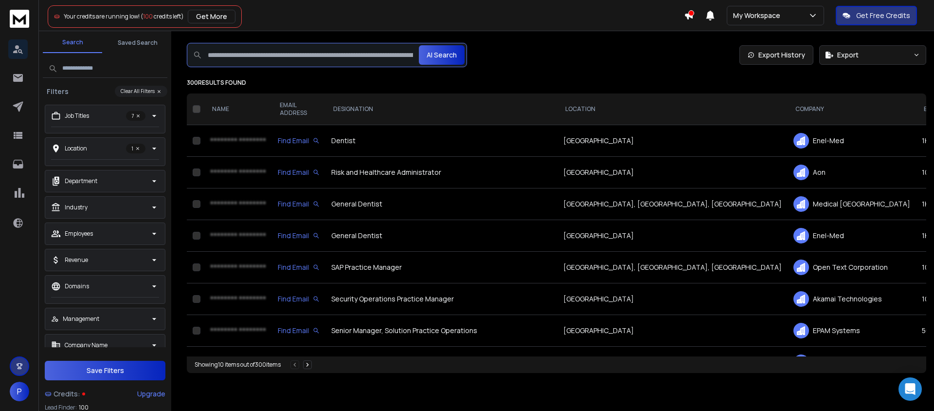
click at [630, 43] on div "AI Search Export History Export" at bounding box center [556, 55] width 739 height 24
